Goal: Information Seeking & Learning: Check status

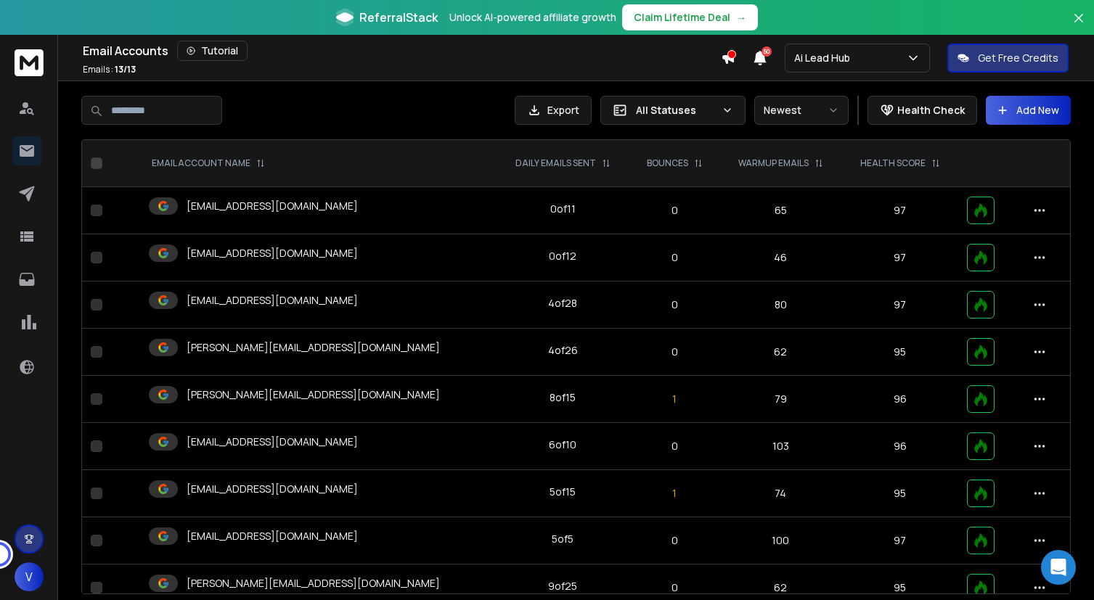
scroll to position [218, 0]
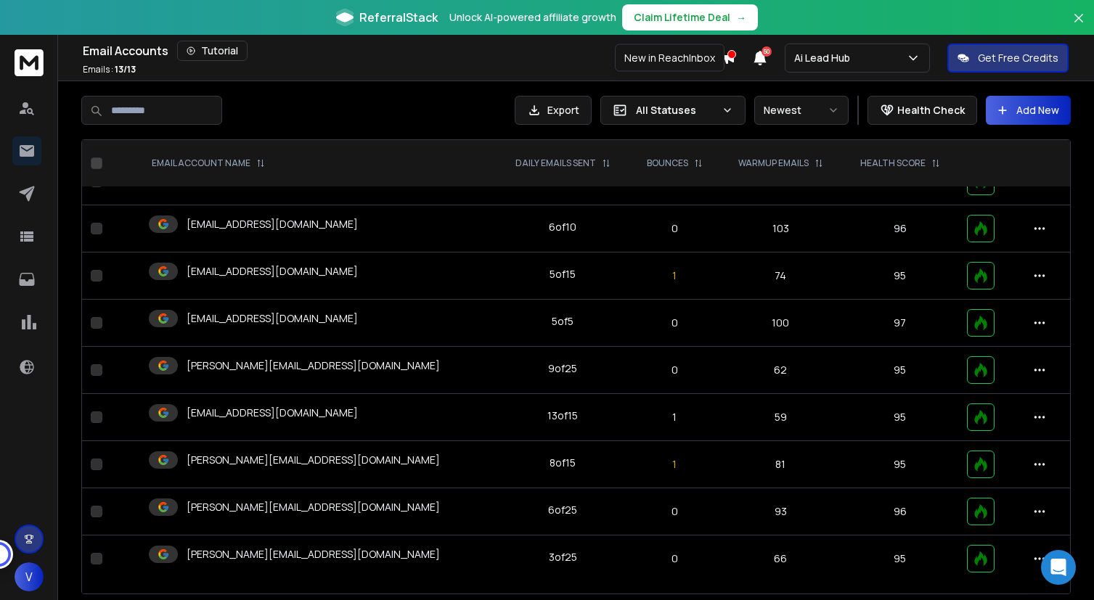
click at [733, 60] on icon at bounding box center [728, 58] width 15 height 15
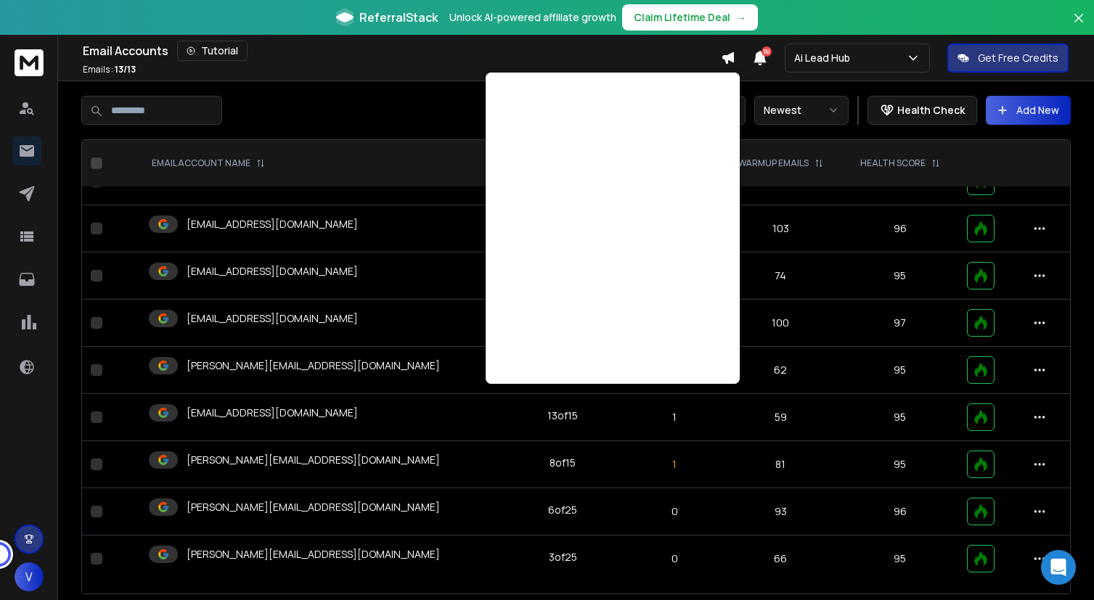
click at [44, 192] on div at bounding box center [28, 196] width 33 height 34
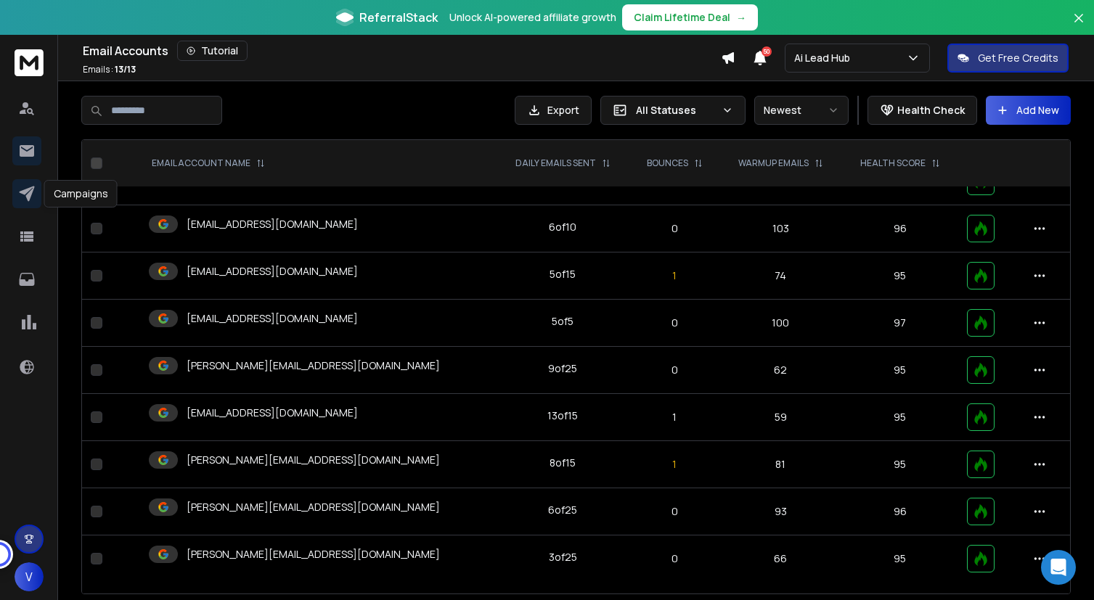
click at [31, 192] on icon at bounding box center [26, 194] width 15 height 15
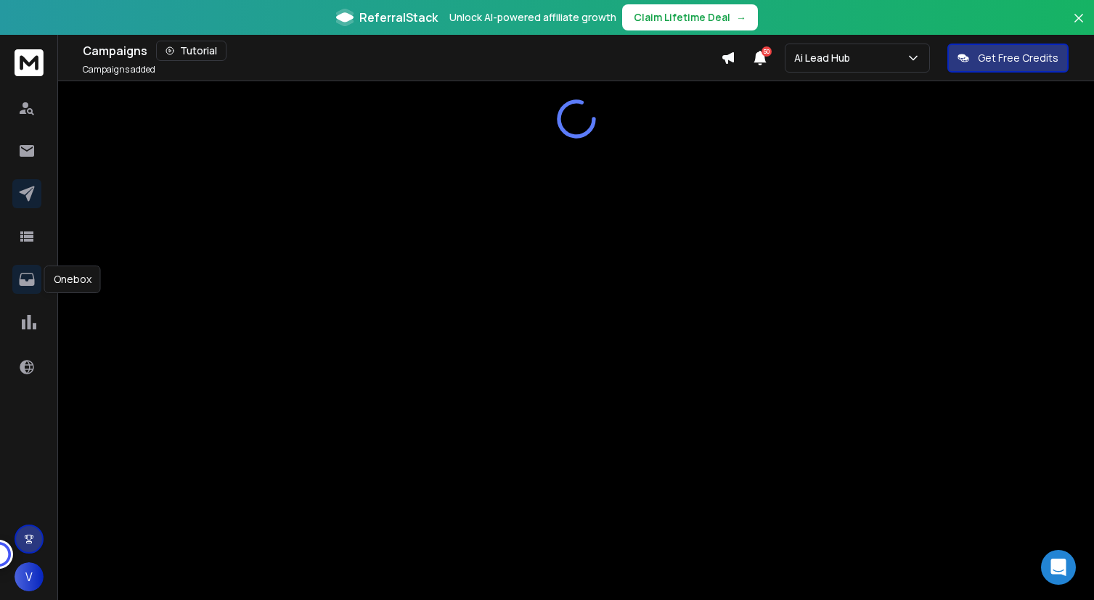
click at [24, 281] on icon at bounding box center [26, 279] width 15 height 13
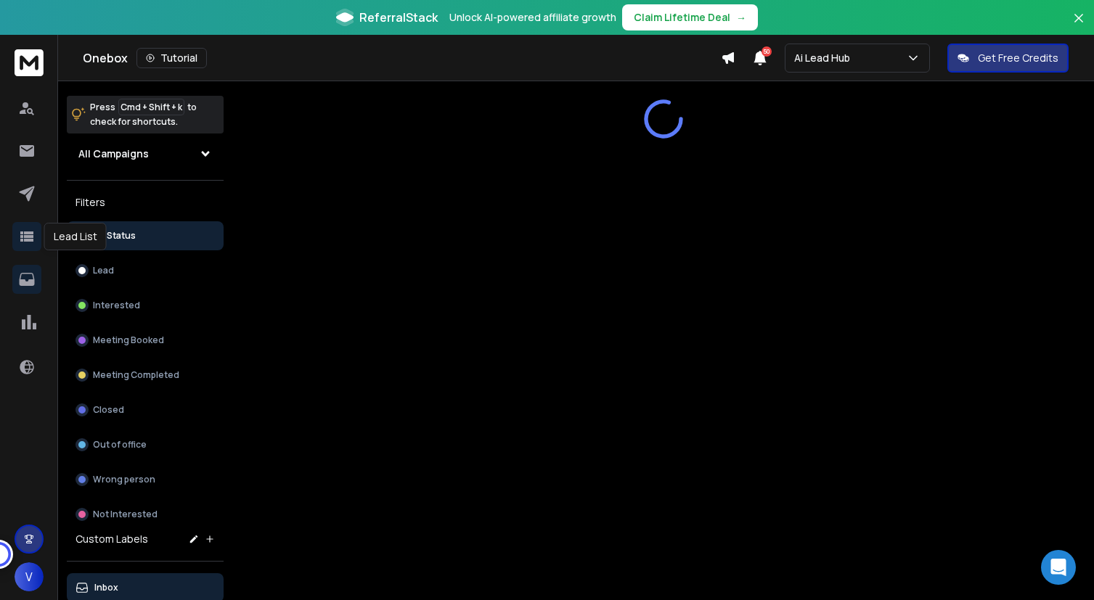
click at [29, 230] on icon at bounding box center [26, 236] width 17 height 17
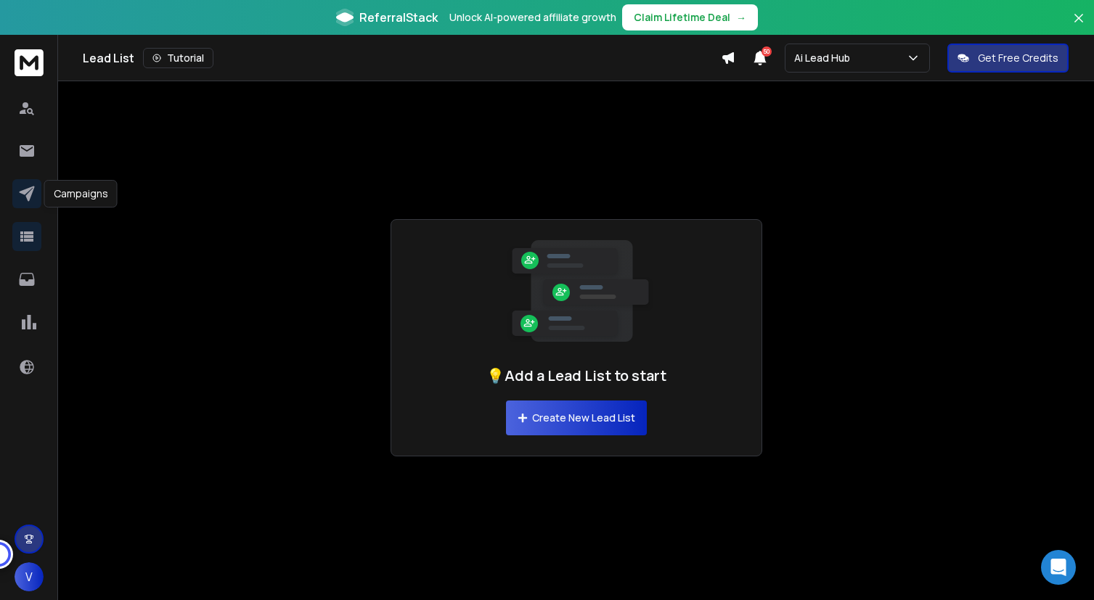
click at [20, 188] on icon at bounding box center [26, 193] width 17 height 17
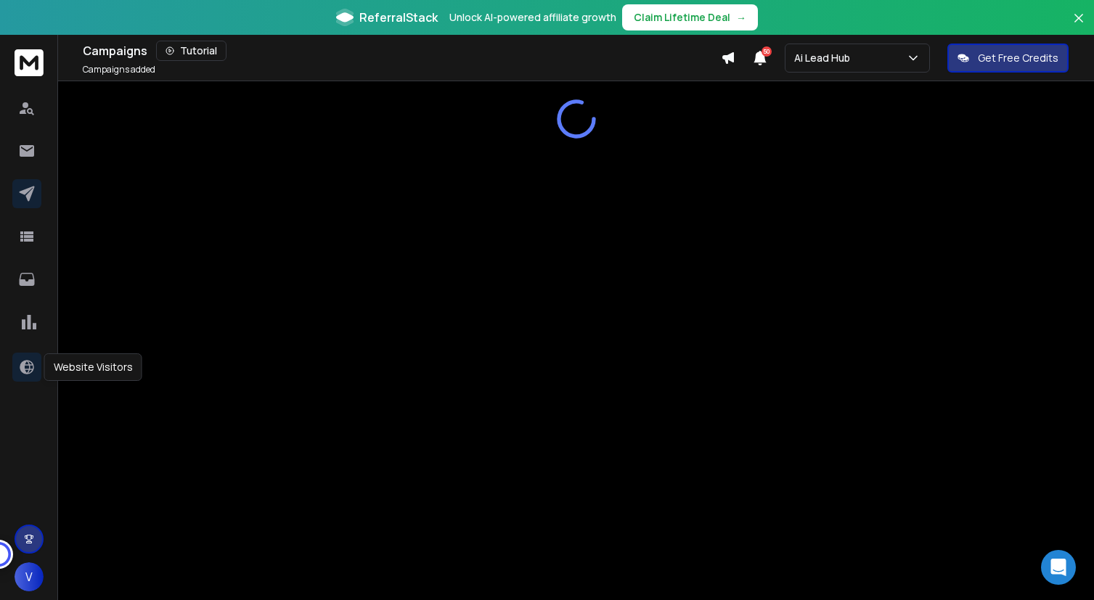
click at [28, 360] on icon at bounding box center [26, 367] width 17 height 17
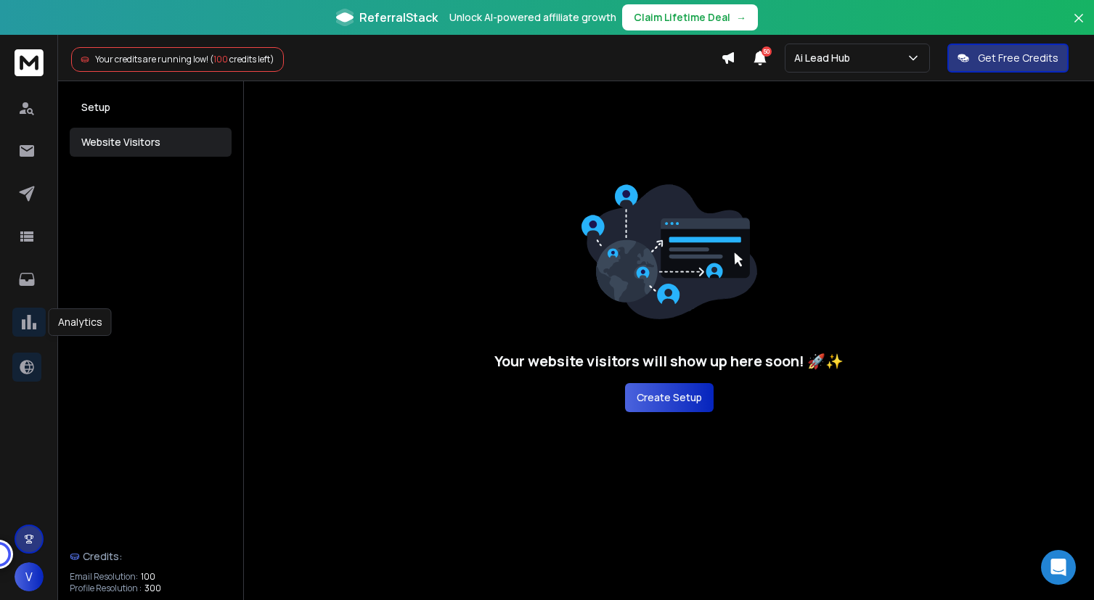
click at [28, 323] on icon at bounding box center [29, 322] width 15 height 15
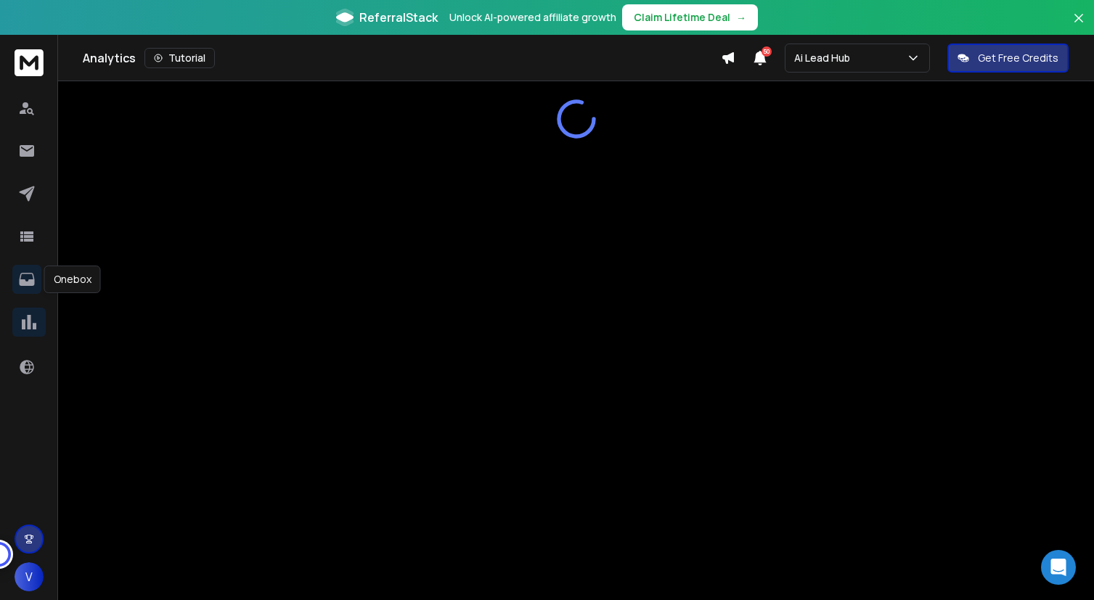
click at [25, 285] on icon at bounding box center [26, 279] width 15 height 13
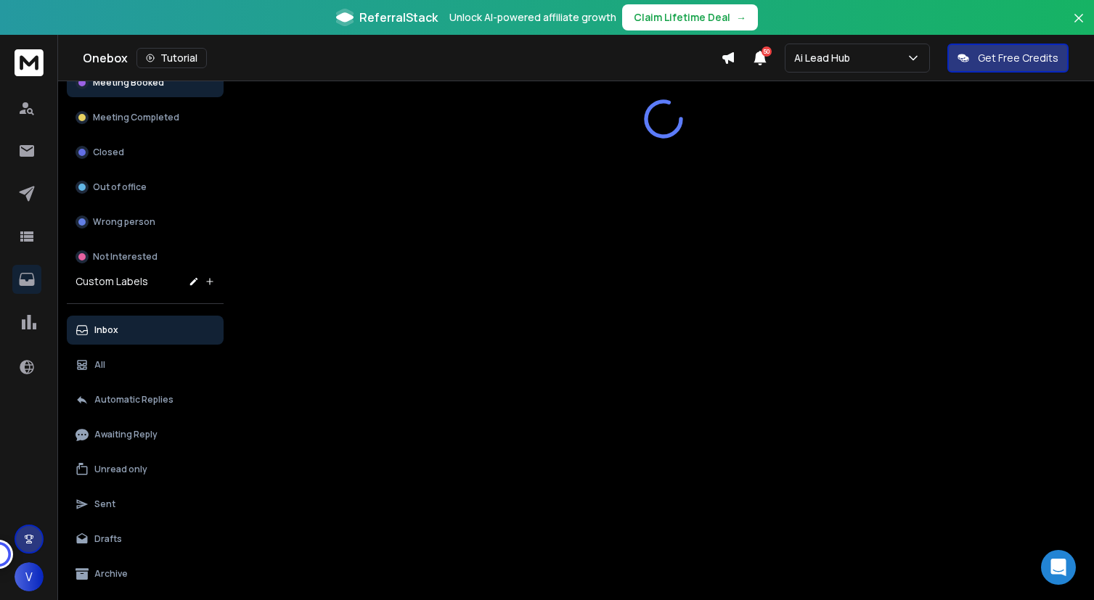
scroll to position [269, 0]
click at [21, 187] on icon at bounding box center [26, 193] width 17 height 17
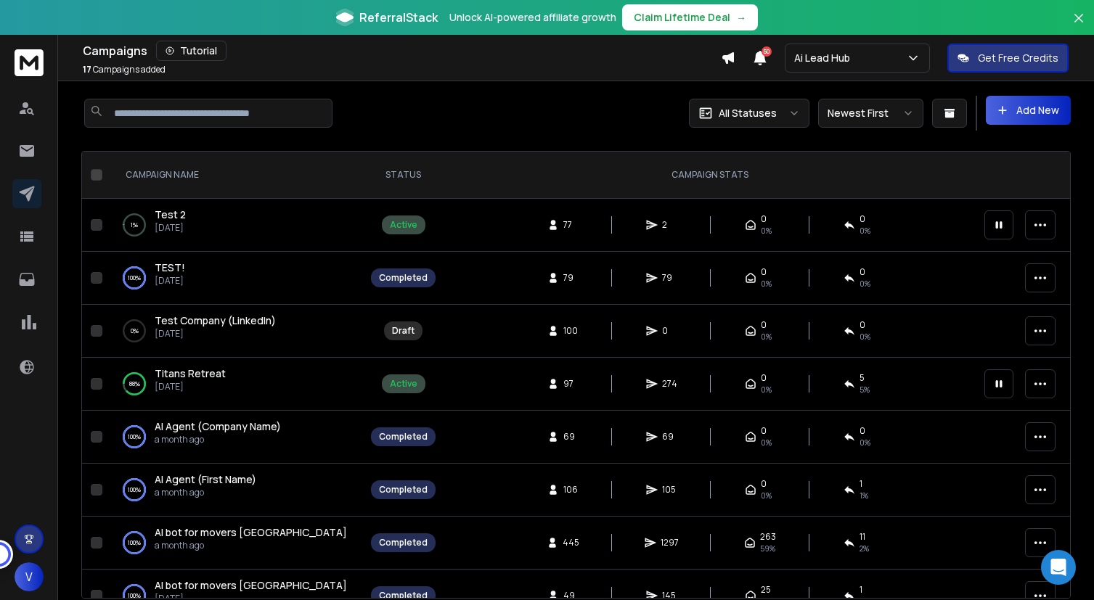
click at [180, 367] on span "Titans Retreat" at bounding box center [190, 374] width 71 height 14
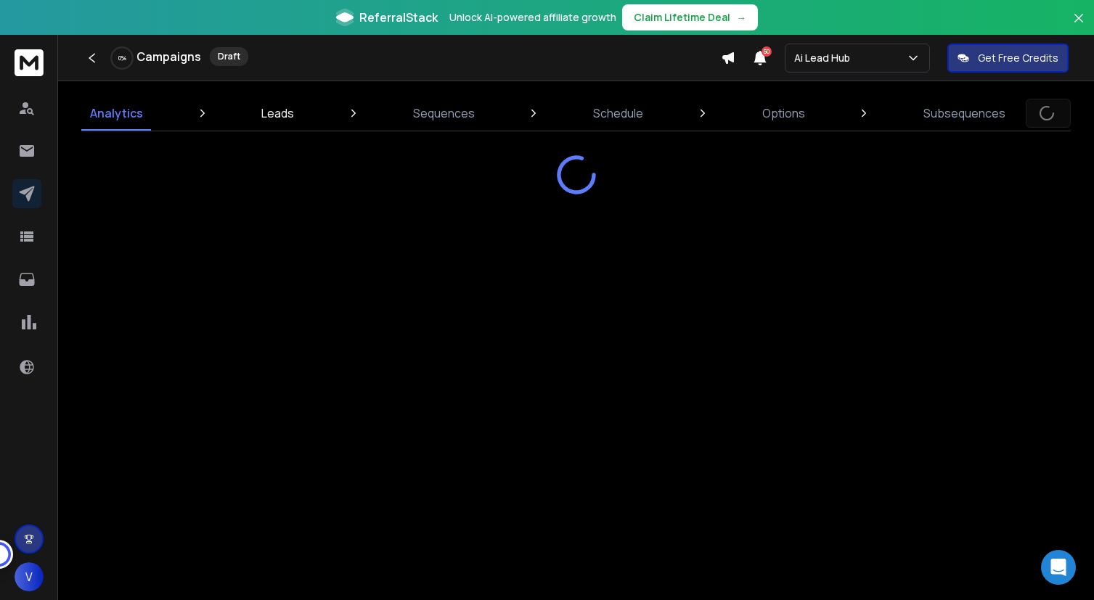
click at [282, 109] on p "Leads" at bounding box center [277, 113] width 33 height 17
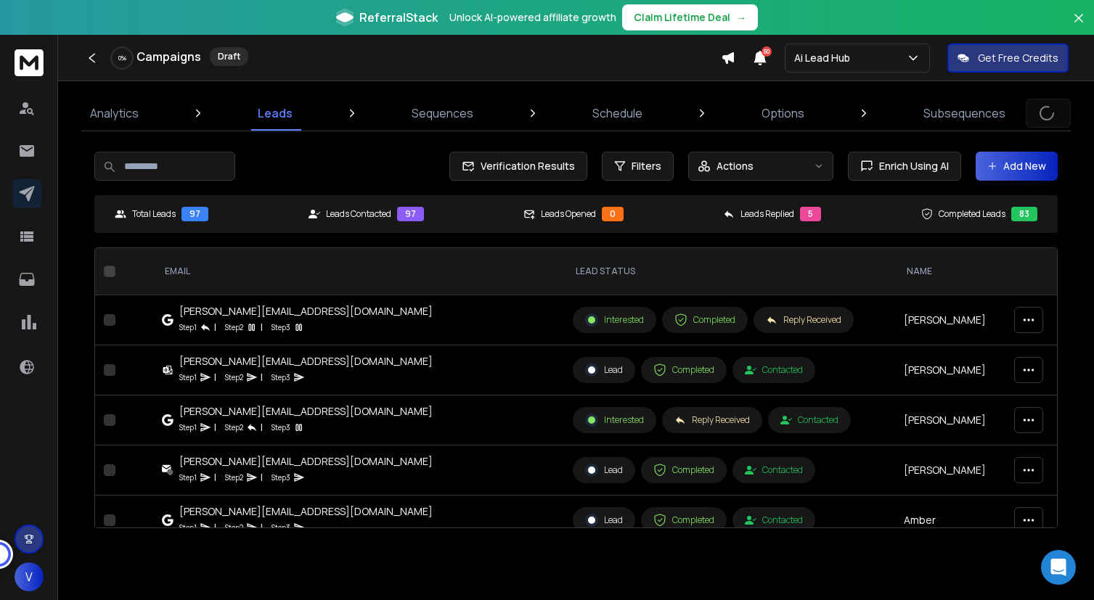
click at [265, 308] on div "[PERSON_NAME][EMAIL_ADDRESS][DOMAIN_NAME]" at bounding box center [305, 311] width 253 height 15
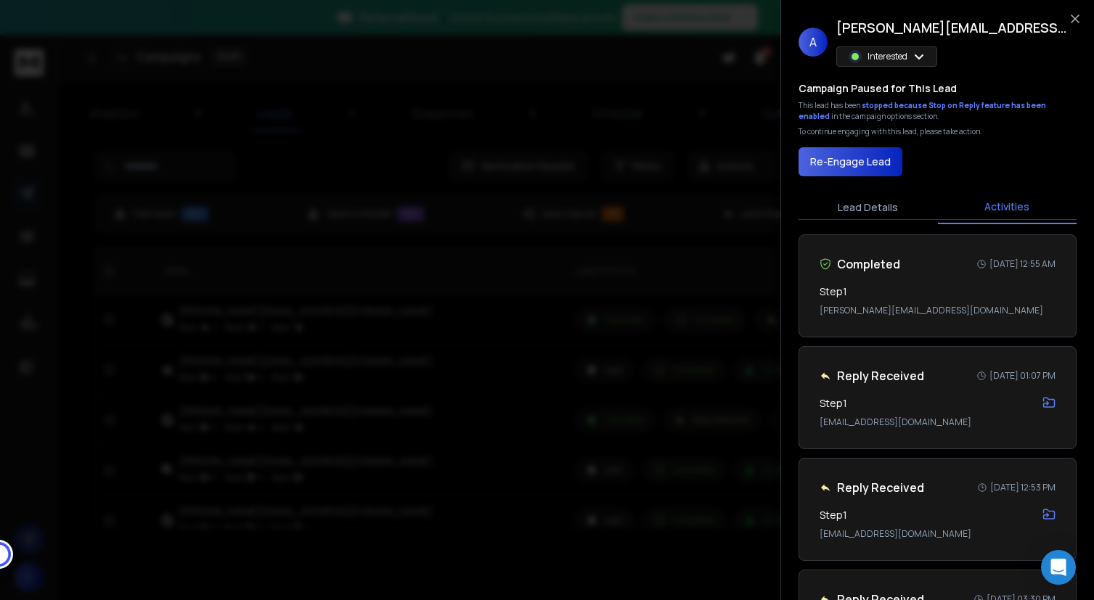
click at [996, 211] on button "Activities" at bounding box center [1007, 207] width 139 height 33
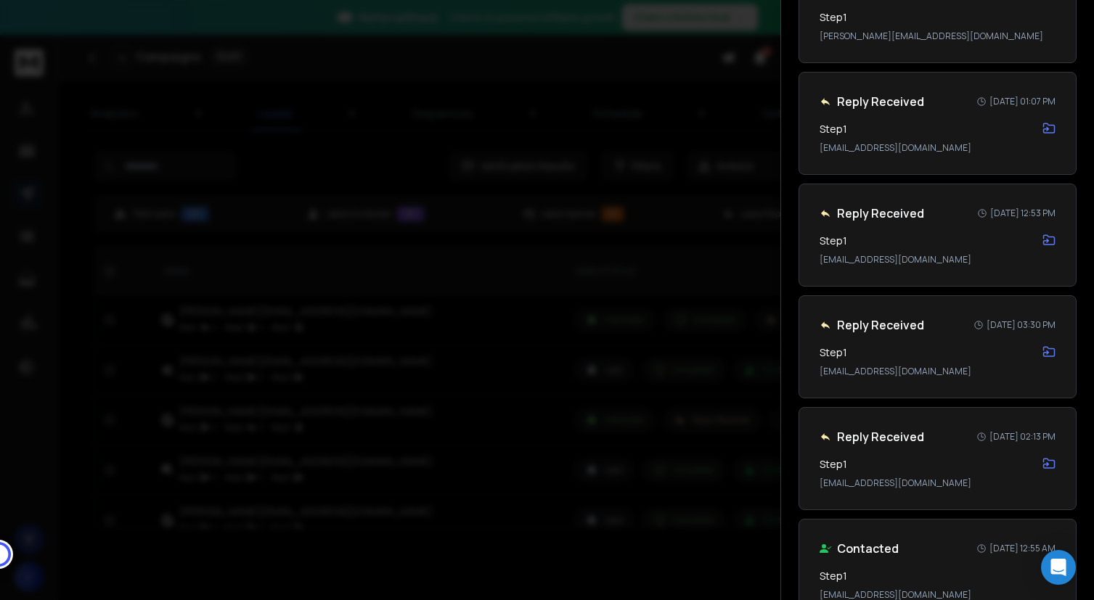
scroll to position [314, 0]
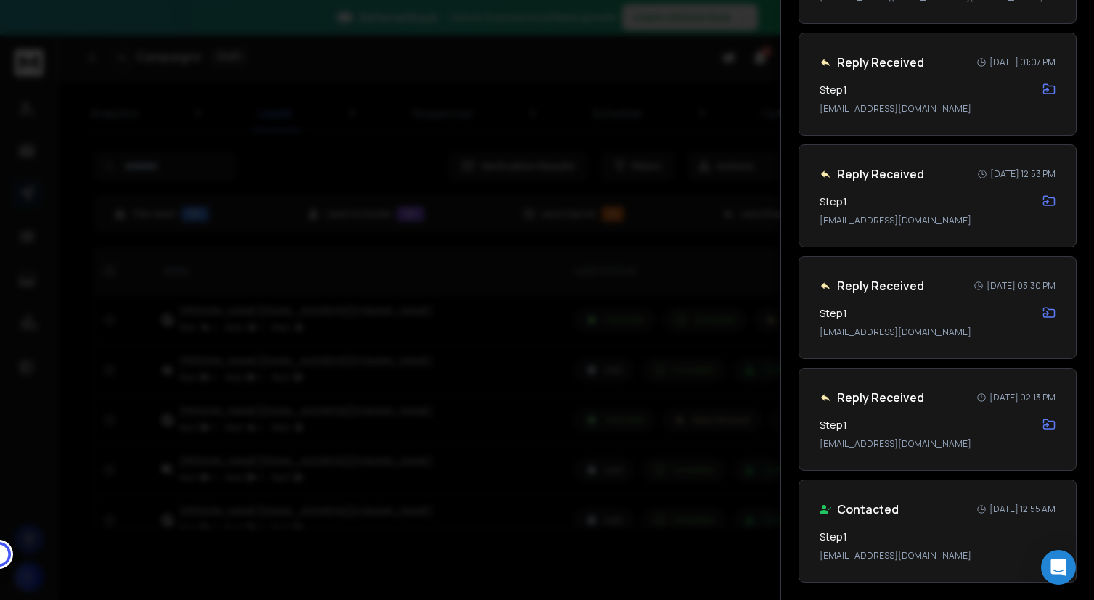
click at [298, 354] on div at bounding box center [547, 300] width 1094 height 600
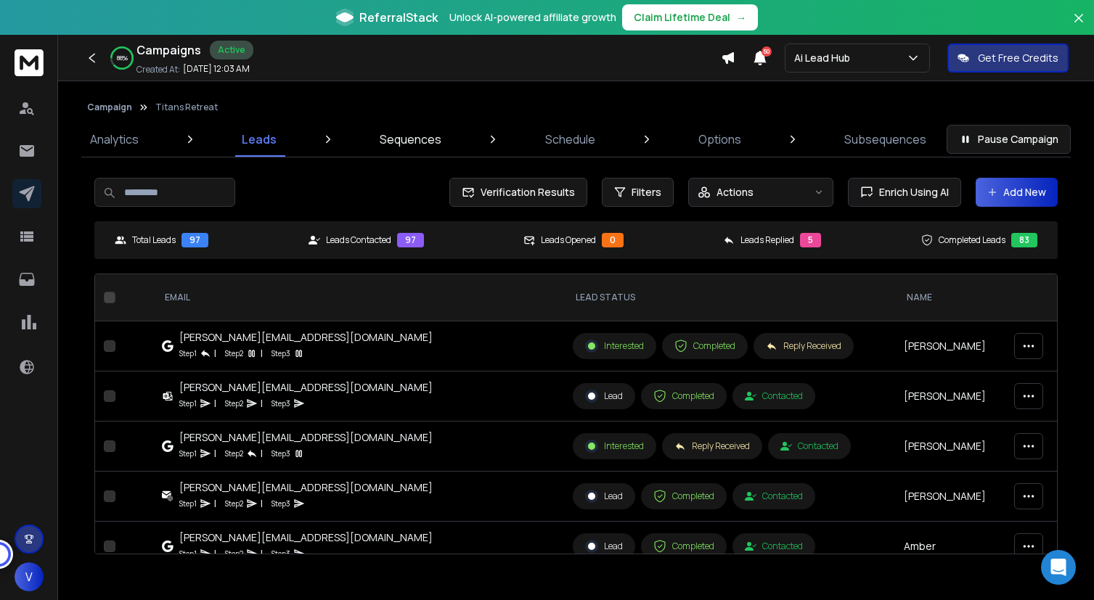
click at [402, 147] on p "Sequences" at bounding box center [411, 139] width 62 height 17
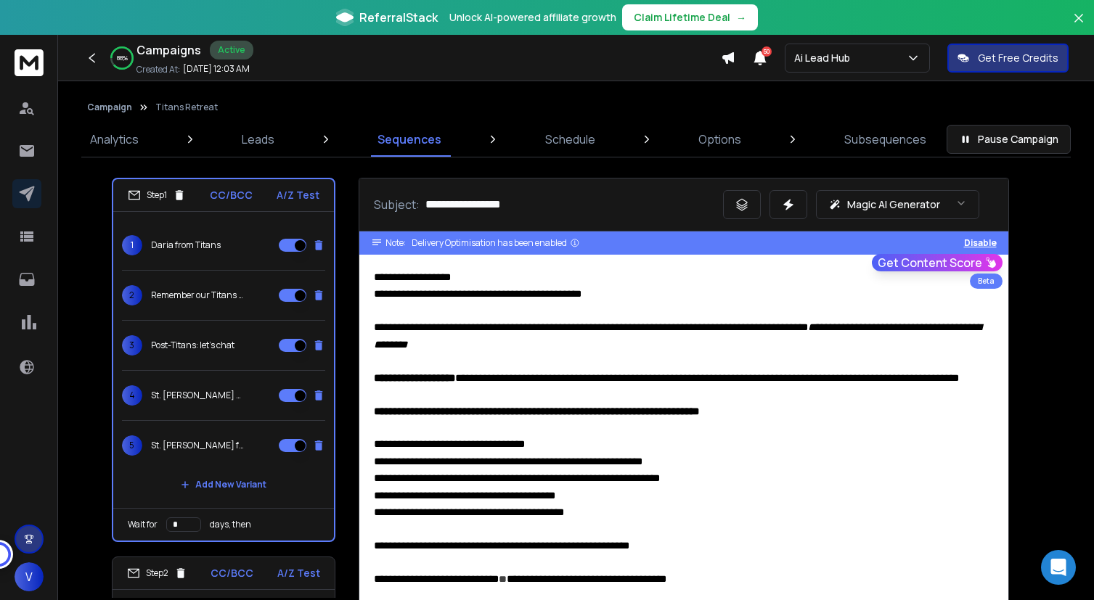
click at [431, 282] on span "**********" at bounding box center [412, 277] width 77 height 10
